Goal: Task Accomplishment & Management: Use online tool/utility

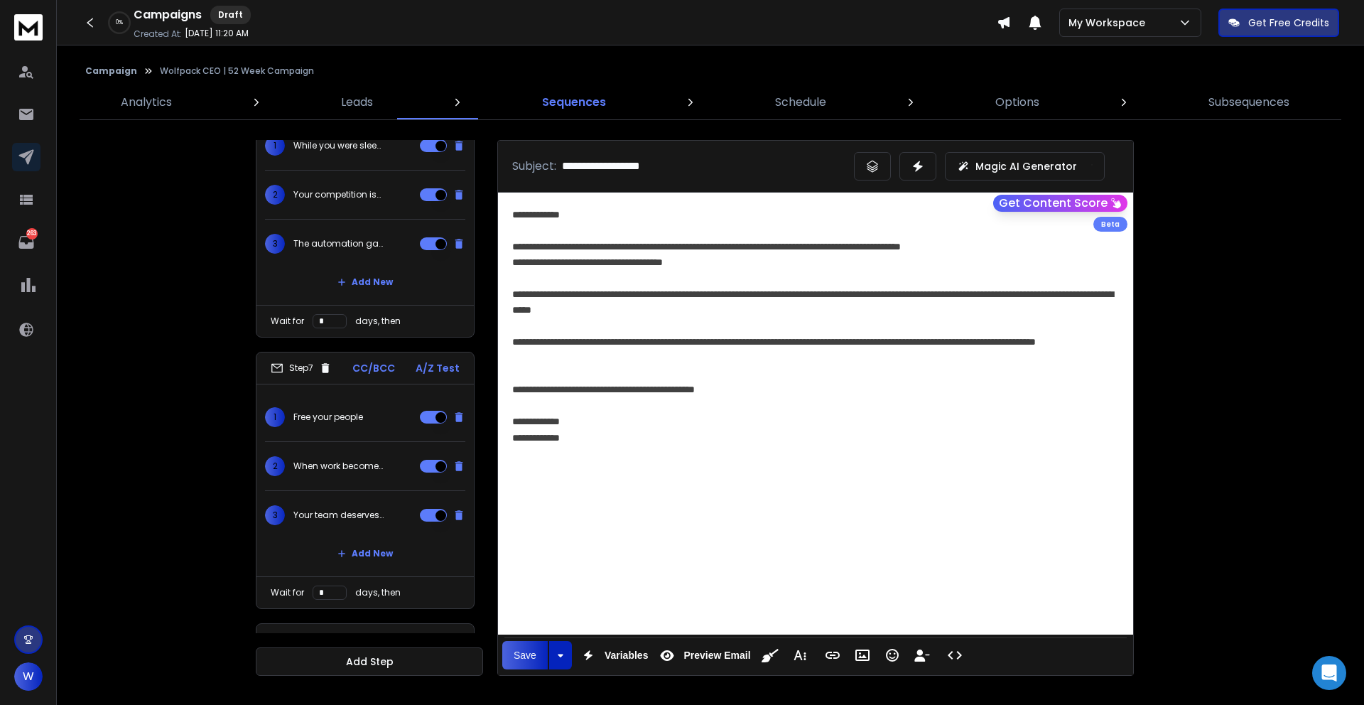
scroll to position [1417, 0]
click at [53, 230] on div "263 W 0 % Campaigns Draft Created At: [DATE] 11:20 AM My Workspace Get Free Cre…" at bounding box center [682, 348] width 1364 height 696
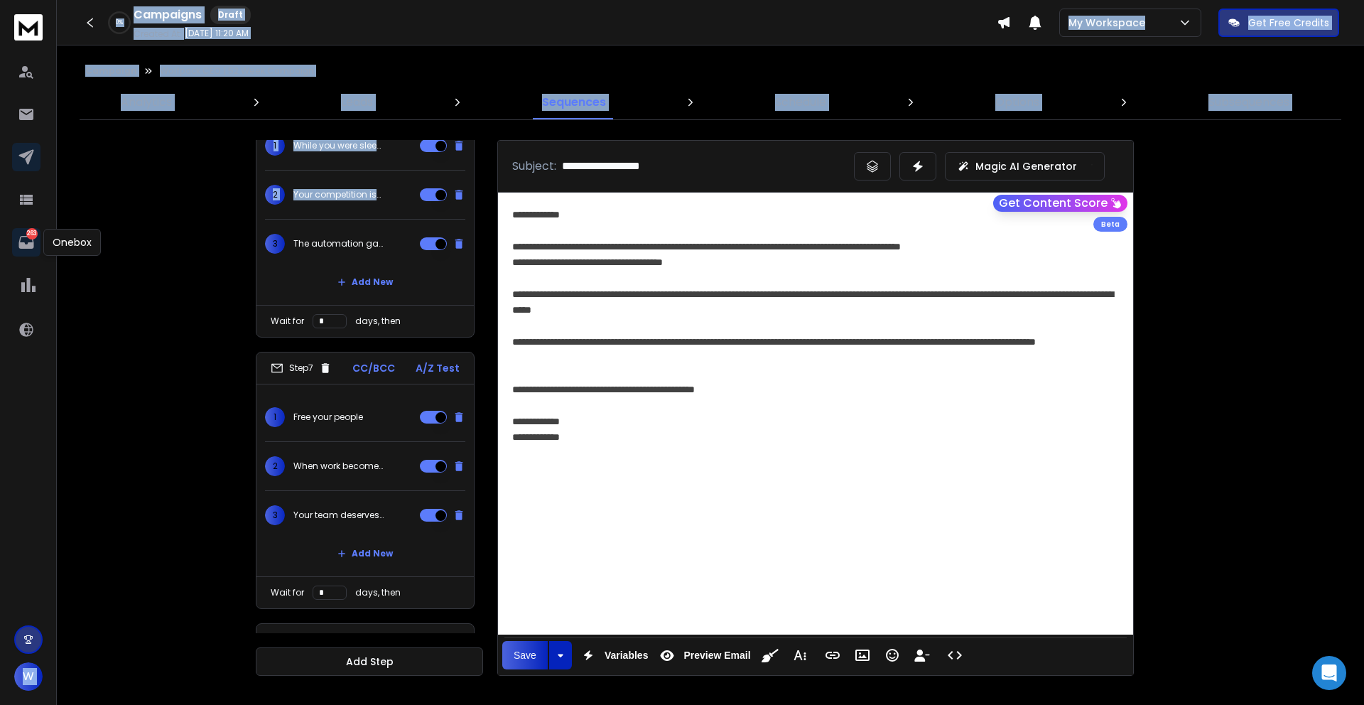
click at [36, 243] on link "263" at bounding box center [26, 242] width 28 height 28
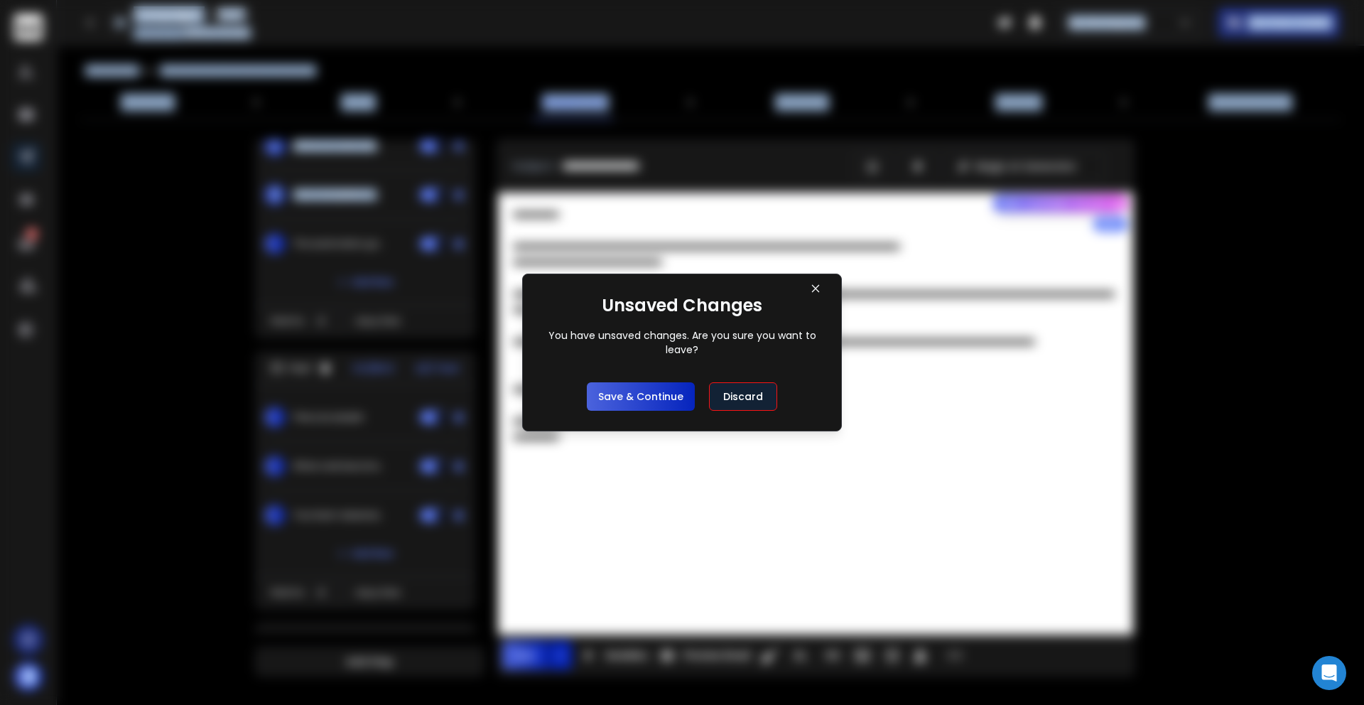
click at [620, 410] on button "Save & Continue" at bounding box center [641, 396] width 108 height 28
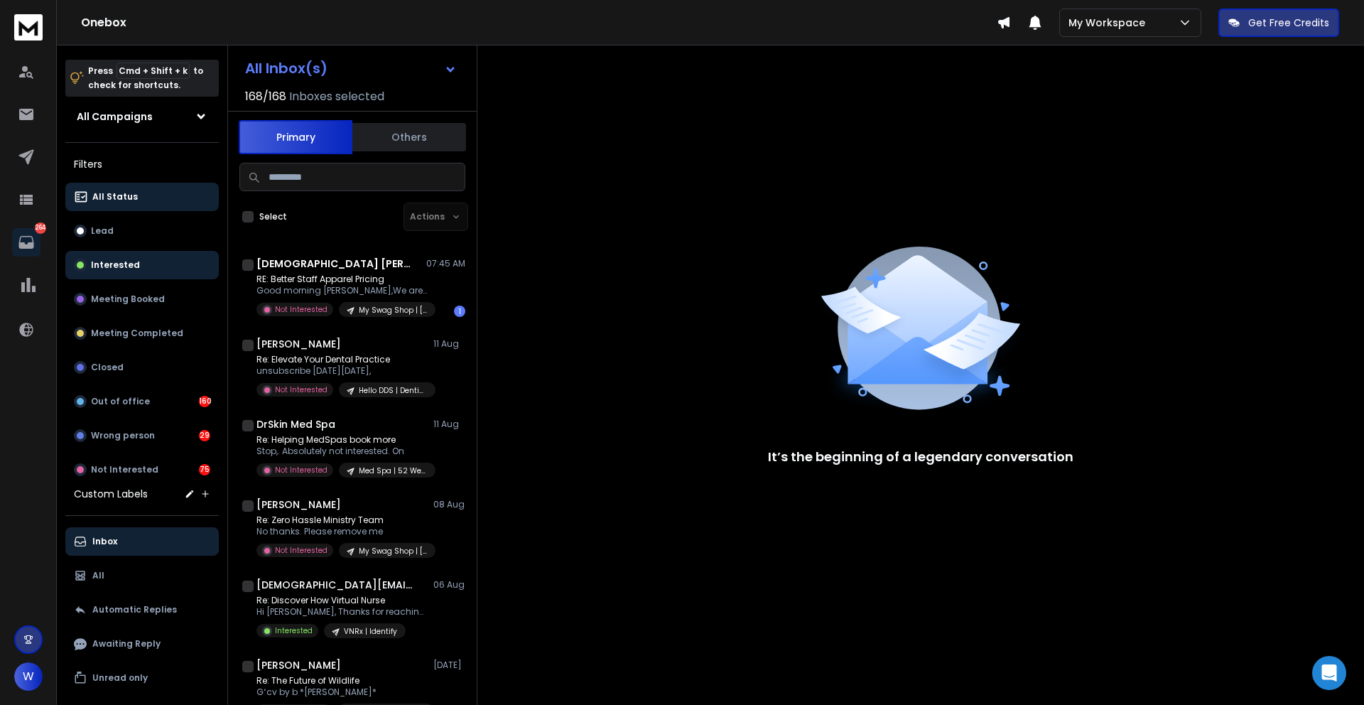
click at [149, 251] on button "Interested" at bounding box center [141, 265] width 153 height 28
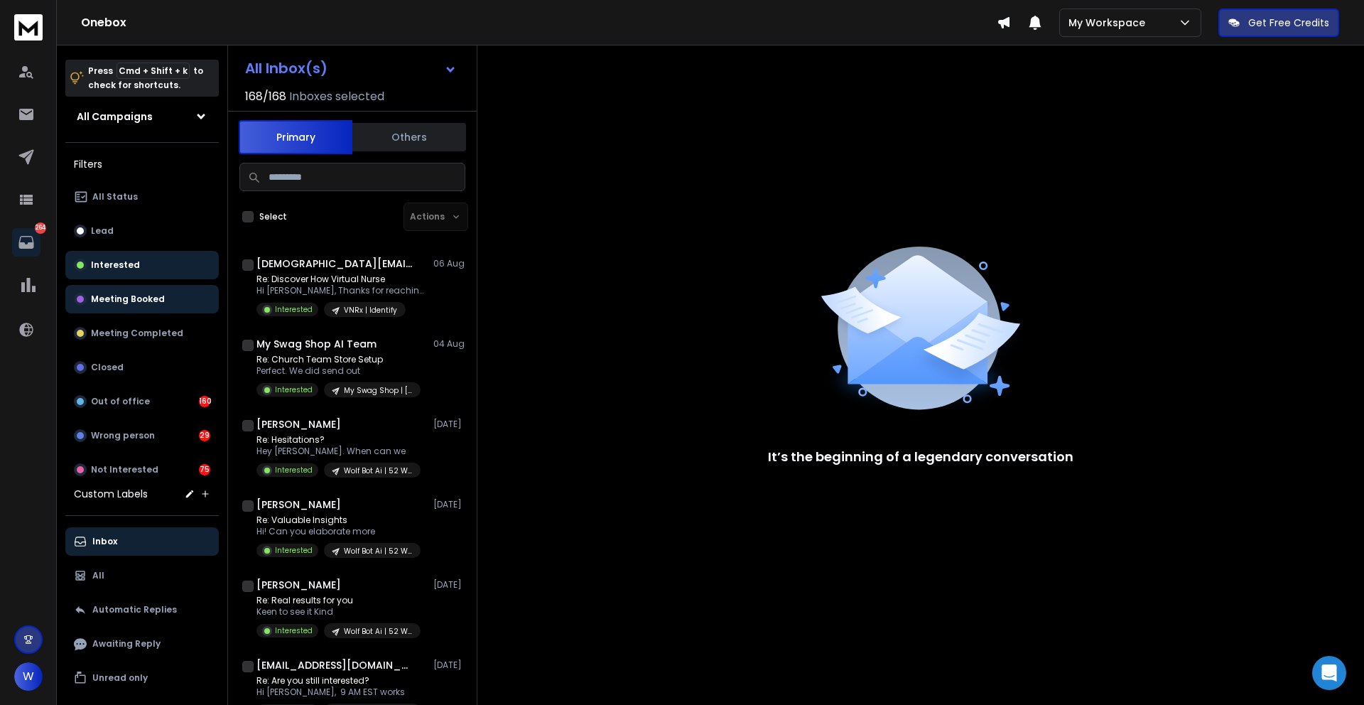
click at [155, 293] on p "Meeting Booked" at bounding box center [128, 298] width 74 height 11
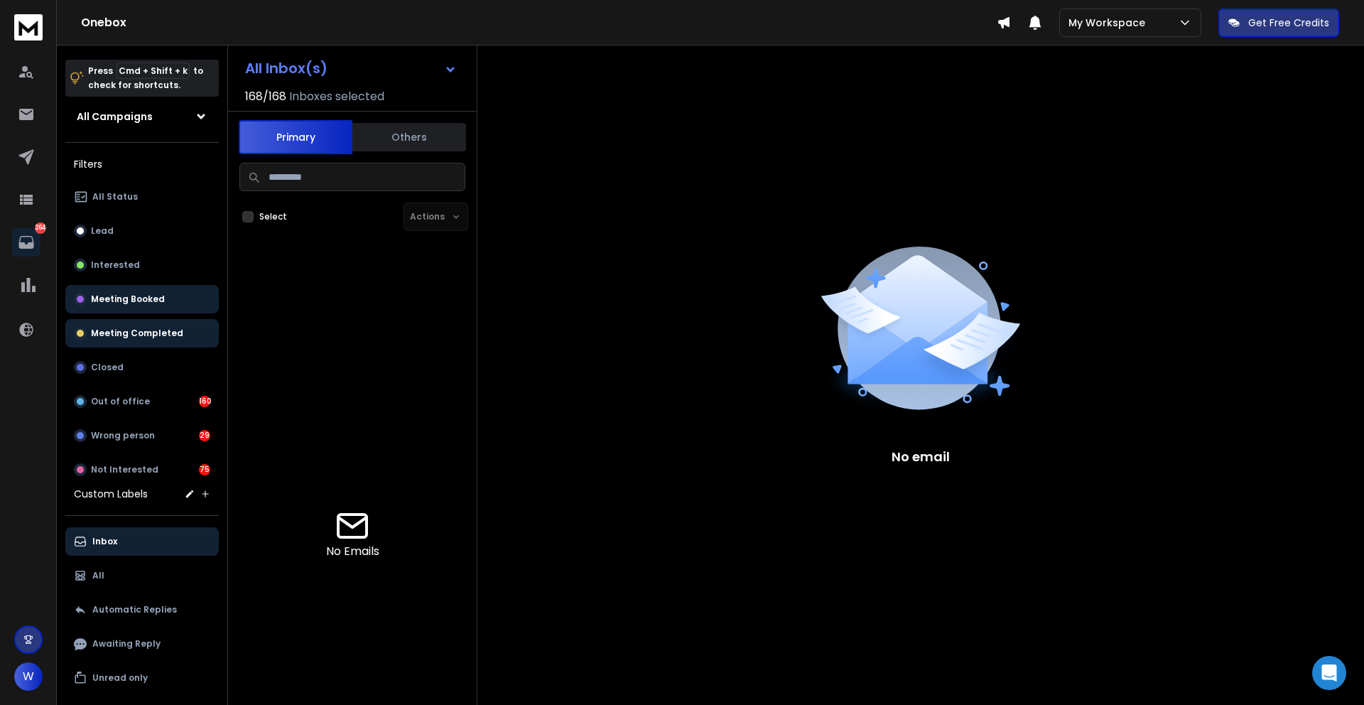
click at [153, 337] on p "Meeting Completed" at bounding box center [137, 333] width 92 height 11
click at [146, 363] on button "Closed" at bounding box center [141, 367] width 153 height 28
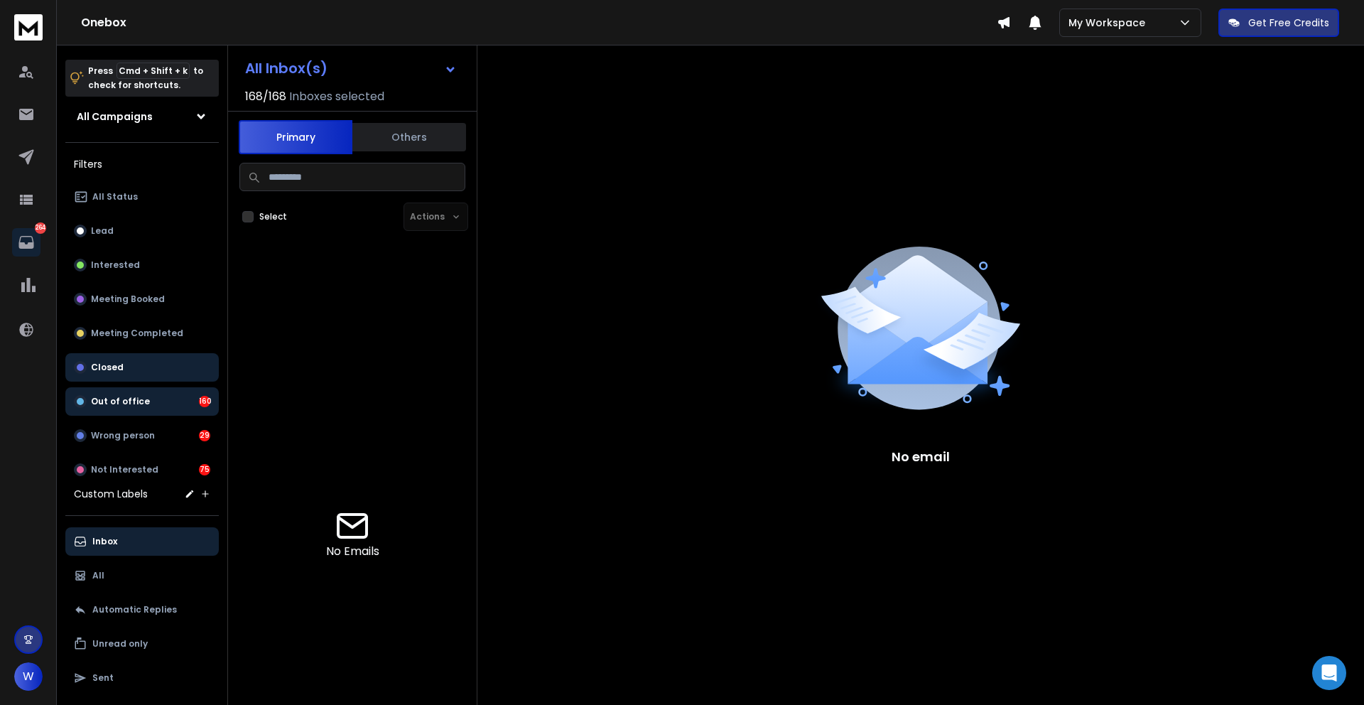
click at [141, 398] on p "Out of office" at bounding box center [120, 401] width 59 height 11
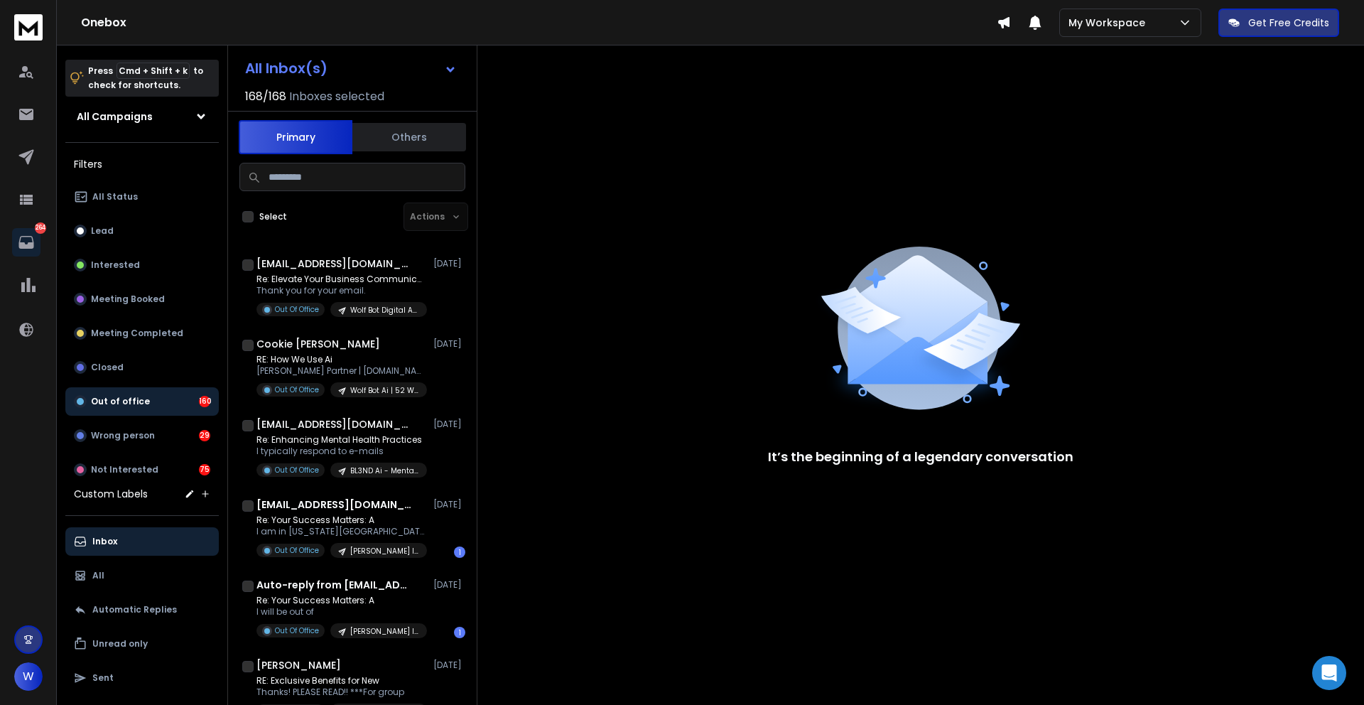
click at [138, 432] on p "Wrong person" at bounding box center [123, 435] width 64 height 11
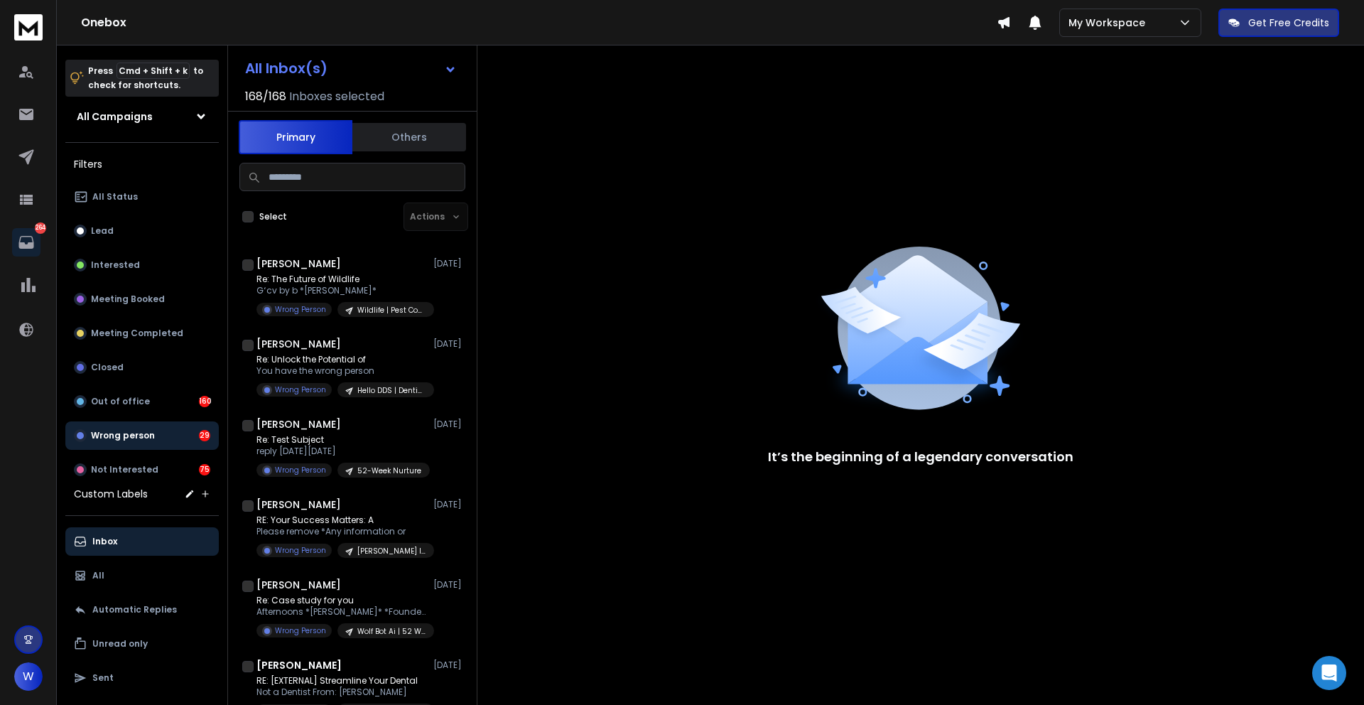
click at [134, 465] on p "Not Interested" at bounding box center [124, 469] width 67 height 11
